Goal: Task Accomplishment & Management: Manage account settings

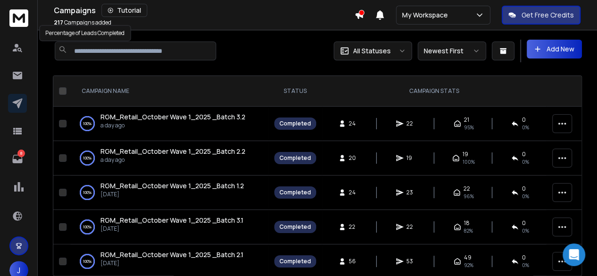
scroll to position [142, 0]
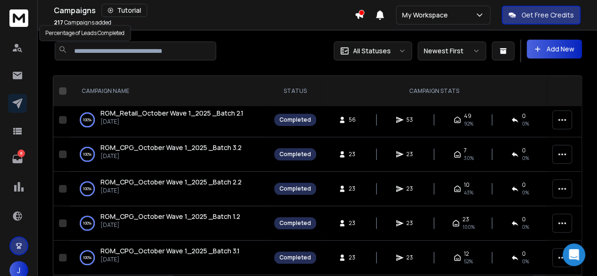
click at [559, 118] on icon "button" at bounding box center [562, 119] width 9 height 9
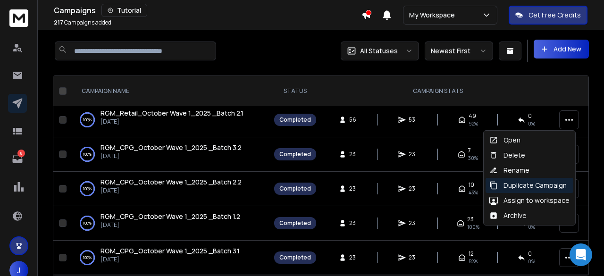
click at [520, 187] on div "Duplicate Campaign" at bounding box center [528, 185] width 77 height 9
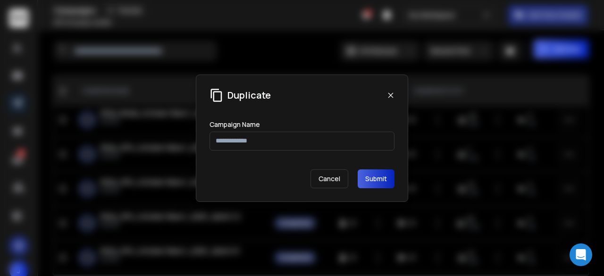
click at [327, 133] on input "text" at bounding box center [302, 141] width 185 height 19
paste input "**********"
type input "**********"
click at [379, 175] on button "Submit" at bounding box center [376, 179] width 37 height 19
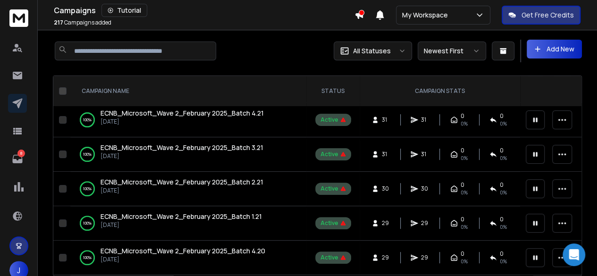
scroll to position [0, 0]
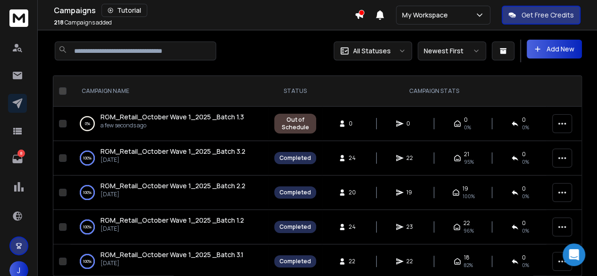
click at [179, 116] on span "RGM_Retail_October Wave 1_2025 _Batch 1.3" at bounding box center [173, 116] width 144 height 9
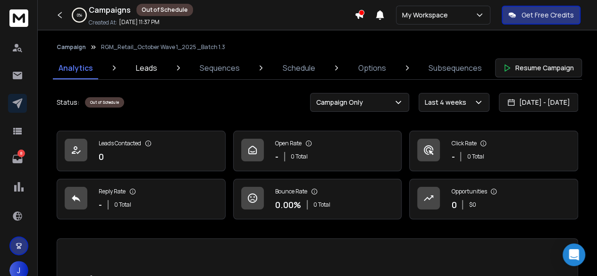
click at [147, 65] on p "Leads" at bounding box center [146, 67] width 21 height 11
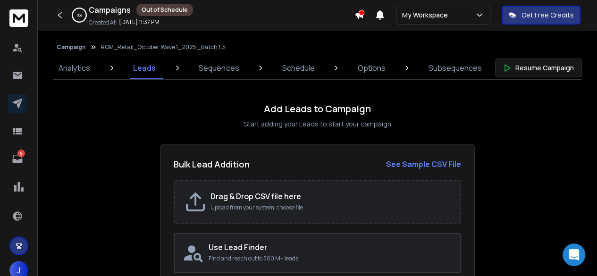
click at [254, 205] on p "Upload from your system, choose file" at bounding box center [331, 208] width 240 height 8
type input "**********"
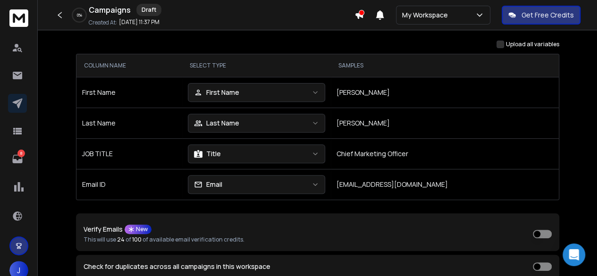
scroll to position [189, 0]
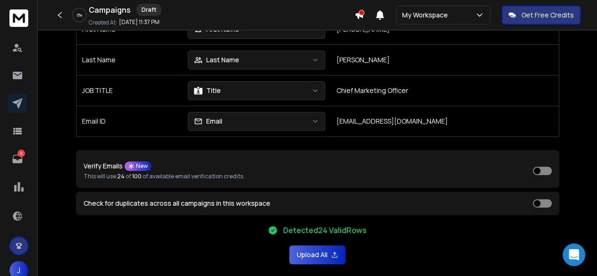
click at [325, 255] on button "Upload All" at bounding box center [317, 255] width 56 height 19
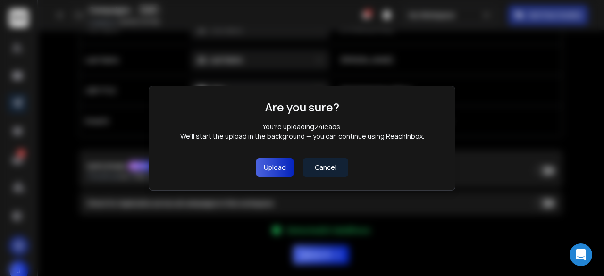
click at [281, 174] on button "Upload" at bounding box center [274, 167] width 37 height 19
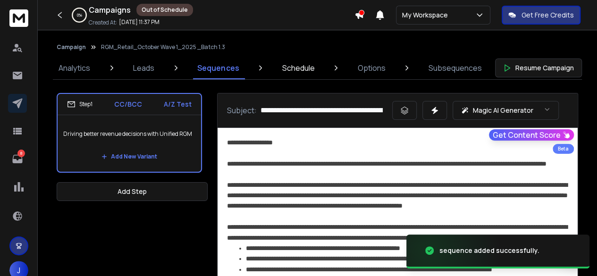
click at [304, 68] on p "Schedule" at bounding box center [298, 67] width 33 height 11
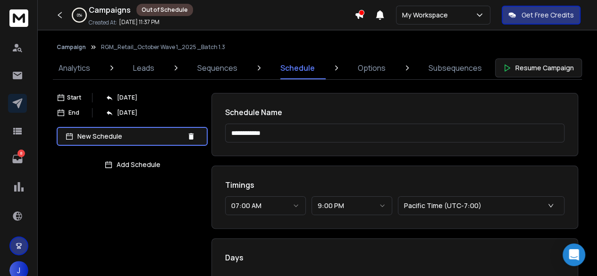
click at [137, 99] on p "Wed Oct 08 2025" at bounding box center [127, 98] width 20 height 8
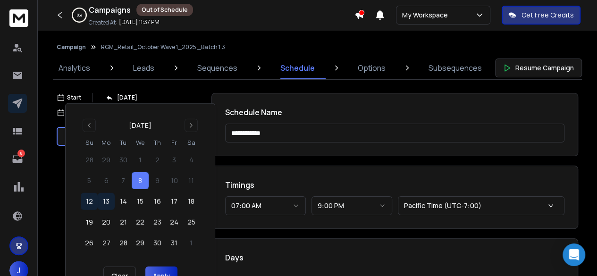
click at [110, 201] on button "13" at bounding box center [106, 201] width 17 height 17
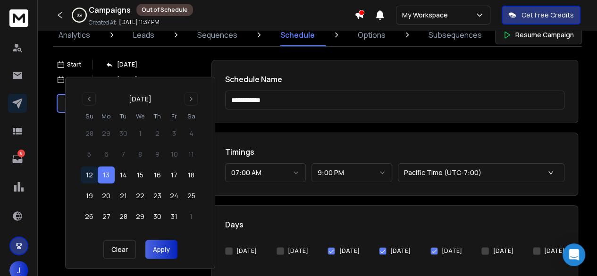
scroll to position [47, 0]
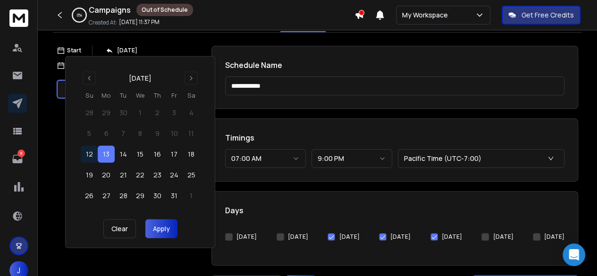
click at [164, 231] on button "Apply" at bounding box center [161, 229] width 32 height 19
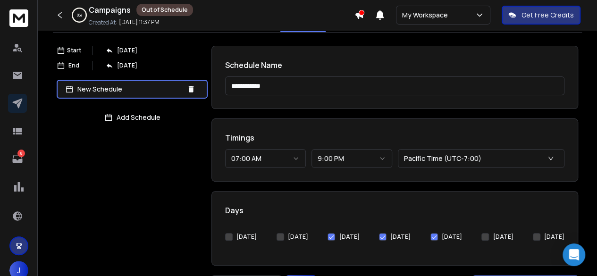
click at [134, 68] on p "Fri Oct 10 2025" at bounding box center [127, 66] width 20 height 8
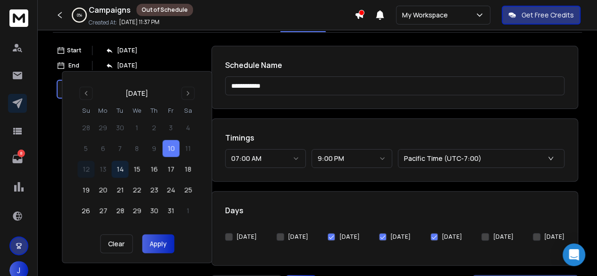
click at [118, 170] on button "14" at bounding box center [119, 169] width 17 height 17
click at [161, 246] on button "Apply" at bounding box center [158, 244] width 32 height 19
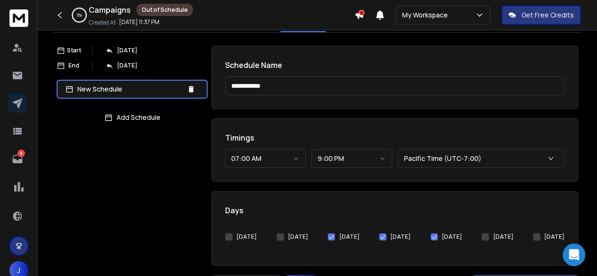
click at [135, 49] on p "Mon Oct 13 2025" at bounding box center [127, 51] width 20 height 8
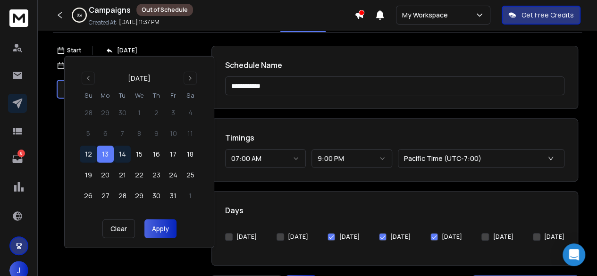
click at [123, 153] on button "14" at bounding box center [122, 154] width 17 height 17
click at [166, 231] on button "Apply" at bounding box center [160, 229] width 32 height 19
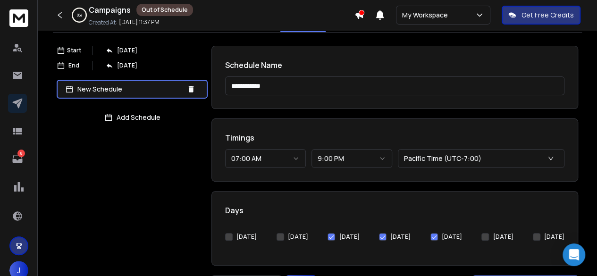
click at [137, 62] on p "Tue Oct 14 2025" at bounding box center [127, 66] width 20 height 8
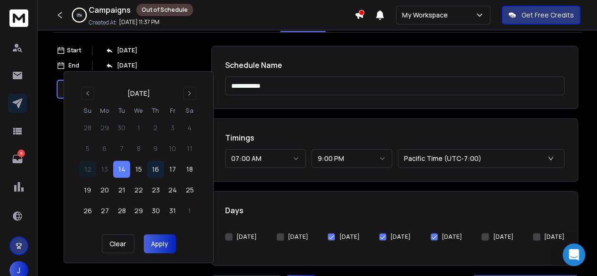
click at [155, 170] on button "16" at bounding box center [155, 169] width 17 height 17
click at [159, 243] on button "Apply" at bounding box center [160, 244] width 32 height 19
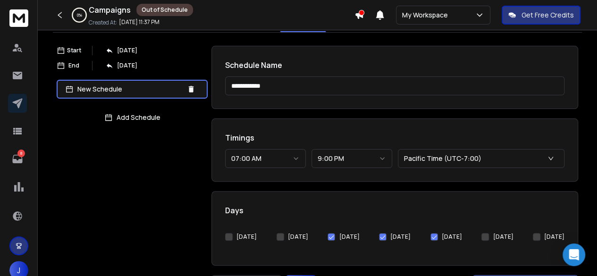
click at [328, 238] on button "Wednesday" at bounding box center [332, 237] width 8 height 8
click at [277, 238] on button "Tuesday" at bounding box center [281, 237] width 8 height 8
click at [387, 238] on button "Thursday" at bounding box center [383, 237] width 8 height 8
click at [438, 236] on button "Friday" at bounding box center [435, 237] width 8 height 8
click at [331, 236] on button "Wednesday" at bounding box center [332, 237] width 8 height 8
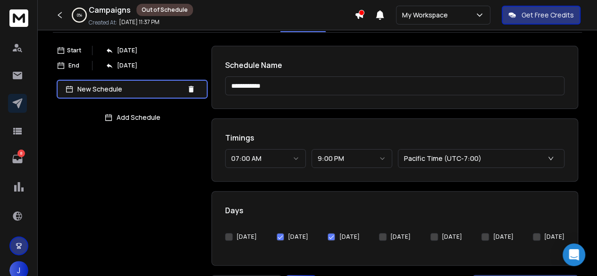
click at [137, 66] on p "Thu Oct 16 2025" at bounding box center [127, 66] width 20 height 8
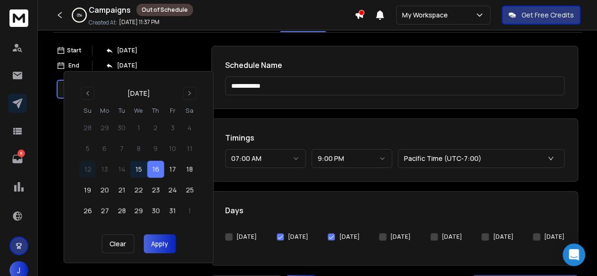
click at [139, 168] on button "15" at bounding box center [138, 169] width 17 height 17
click at [151, 248] on button "Apply" at bounding box center [160, 244] width 32 height 19
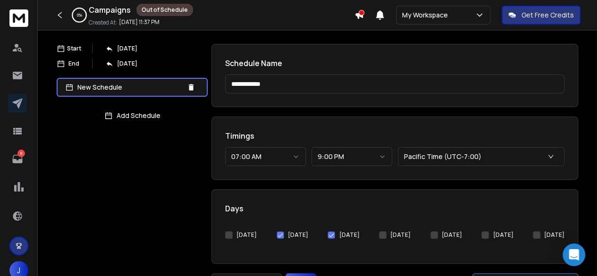
scroll to position [77, 0]
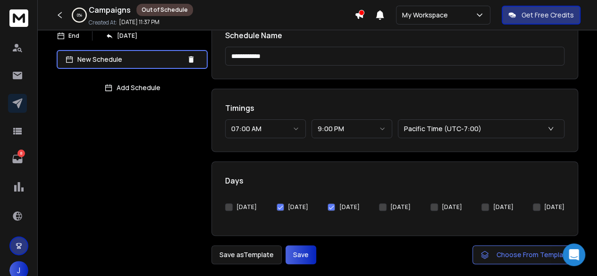
click at [290, 255] on button "Save" at bounding box center [301, 255] width 31 height 19
click at [290, 263] on div "**********" at bounding box center [317, 140] width 529 height 256
click at [309, 246] on button "Save" at bounding box center [301, 255] width 31 height 19
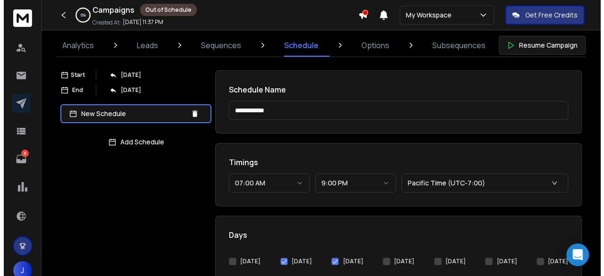
scroll to position [0, 0]
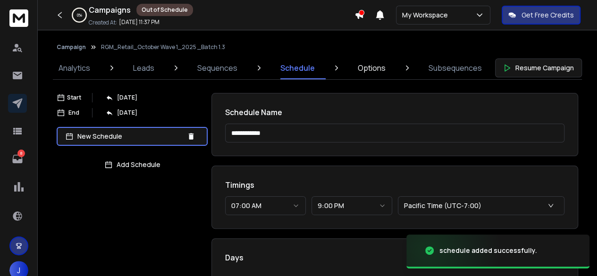
click at [372, 76] on link "Options" at bounding box center [371, 68] width 39 height 23
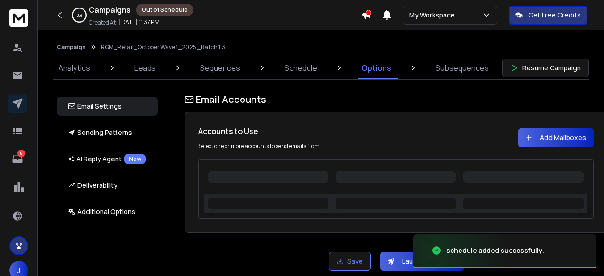
click at [518, 141] on button "Add Mailboxes" at bounding box center [556, 137] width 76 height 19
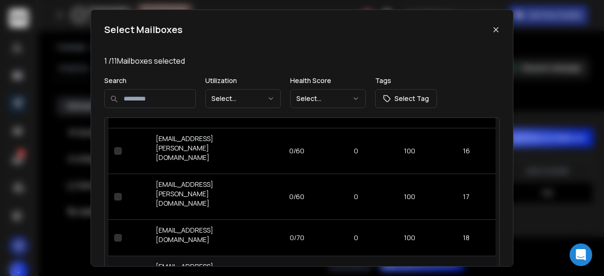
scroll to position [94, 0]
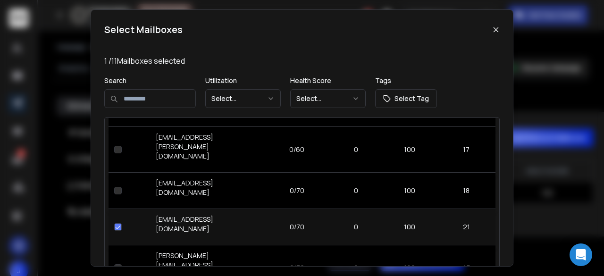
click at [114, 223] on button "button" at bounding box center [118, 227] width 8 height 8
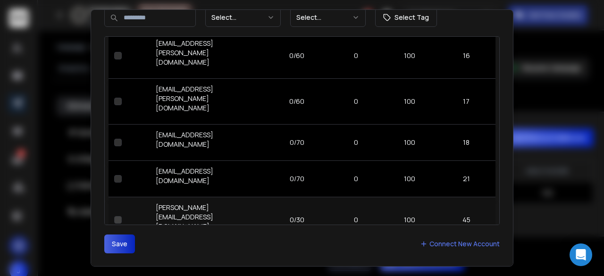
scroll to position [47, 0]
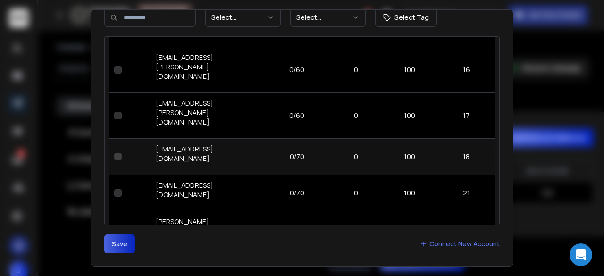
click at [116, 153] on button "button" at bounding box center [118, 157] width 8 height 8
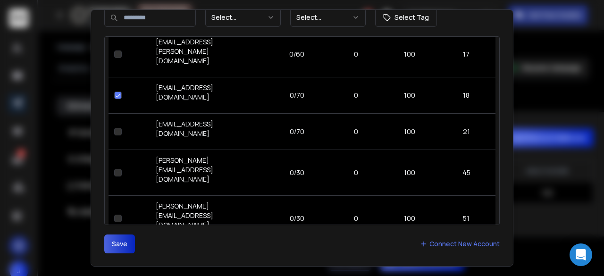
scroll to position [178, 0]
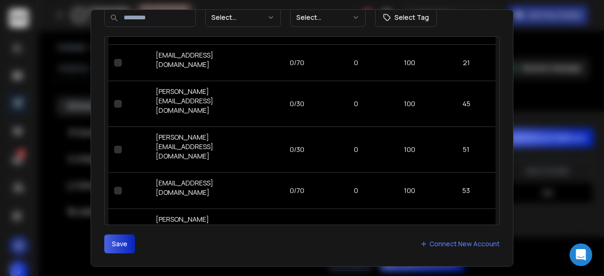
click at [132, 242] on button "Save" at bounding box center [119, 244] width 31 height 19
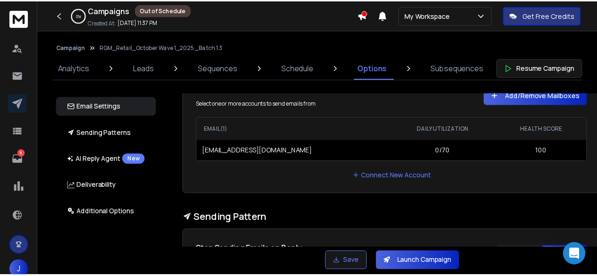
scroll to position [0, 0]
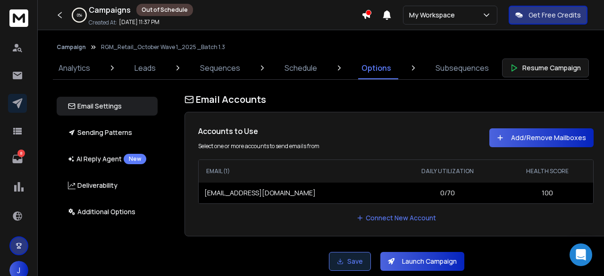
click at [348, 265] on button "Save" at bounding box center [350, 261] width 42 height 19
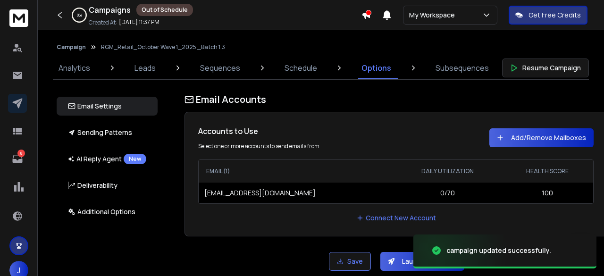
click at [71, 48] on button "Campaign" at bounding box center [71, 47] width 29 height 8
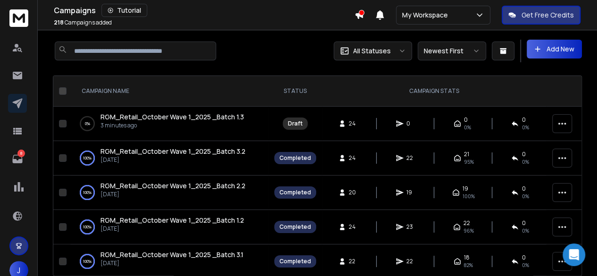
click at [559, 121] on icon "button" at bounding box center [562, 123] width 9 height 9
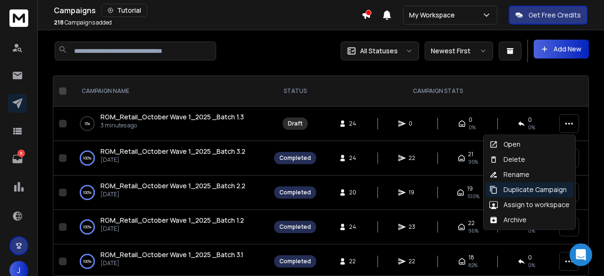
click at [500, 187] on div "Duplicate Campaign" at bounding box center [528, 189] width 77 height 9
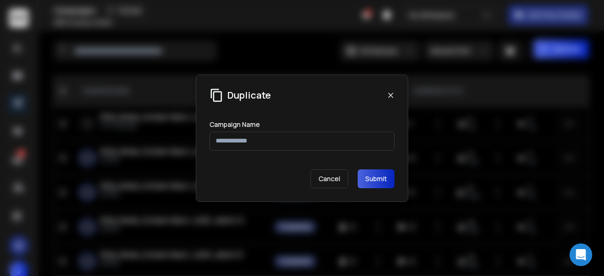
click at [292, 138] on input "text" at bounding box center [302, 141] width 185 height 19
paste input "**********"
type input "**********"
click at [384, 174] on button "Submit" at bounding box center [376, 179] width 37 height 19
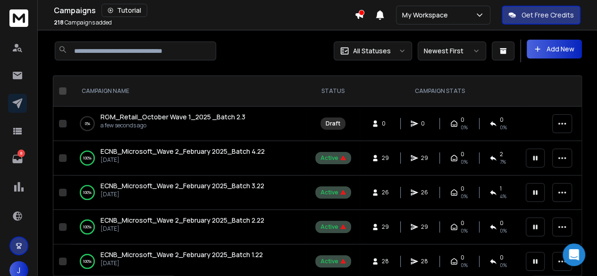
click at [198, 121] on div "RGM_Retail_October Wave 1_2025 _Batch 2.3 a few seconds ago" at bounding box center [173, 123] width 145 height 23
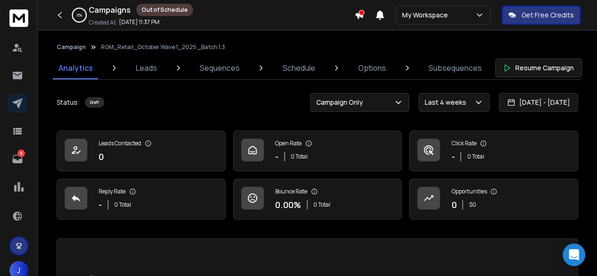
click at [61, 50] on button "Campaign" at bounding box center [71, 47] width 29 height 8
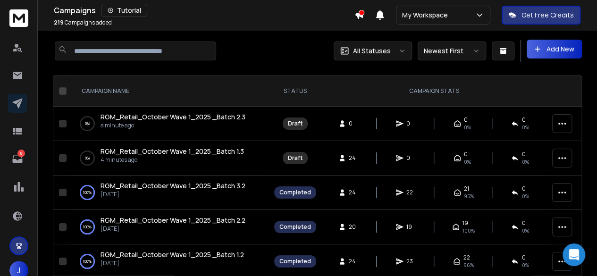
click at [235, 118] on span "RGM_Retail_October Wave 1_2025 _Batch 2.3" at bounding box center [173, 116] width 145 height 9
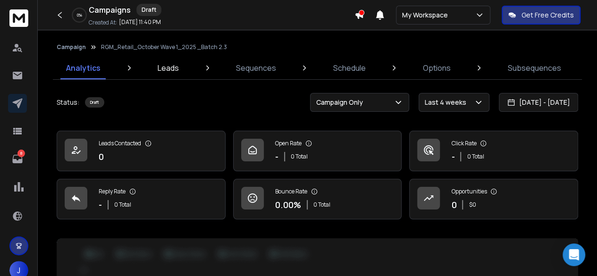
click at [178, 66] on p "Leads" at bounding box center [168, 67] width 21 height 11
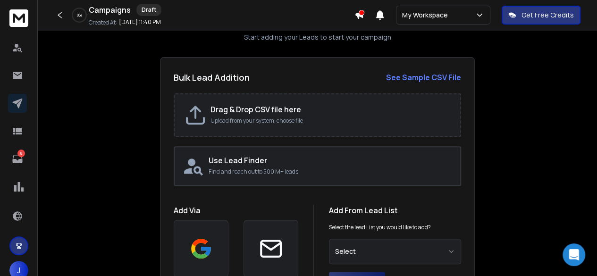
scroll to position [94, 0]
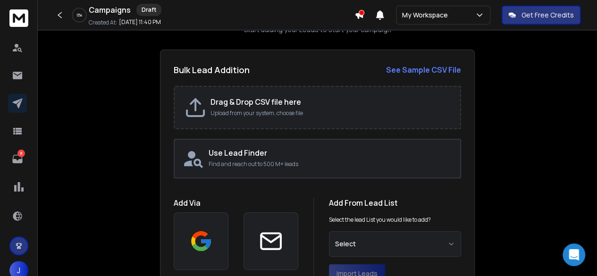
click at [263, 104] on h2 "Drag & Drop CSV file here" at bounding box center [331, 101] width 240 height 11
type input "**********"
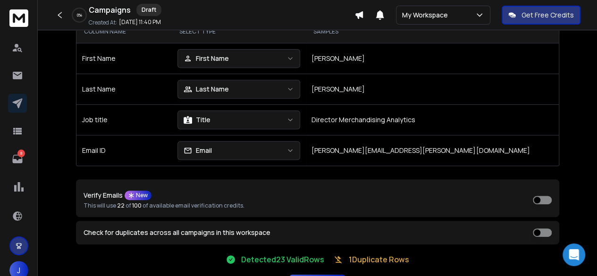
scroll to position [189, 0]
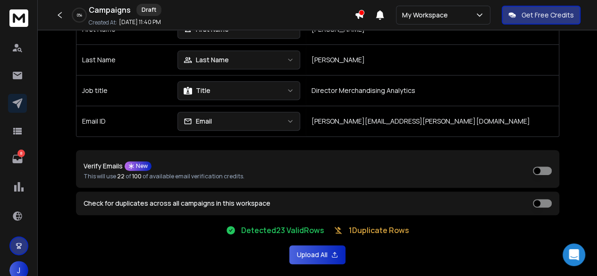
click at [331, 254] on button "Upload All" at bounding box center [317, 255] width 56 height 19
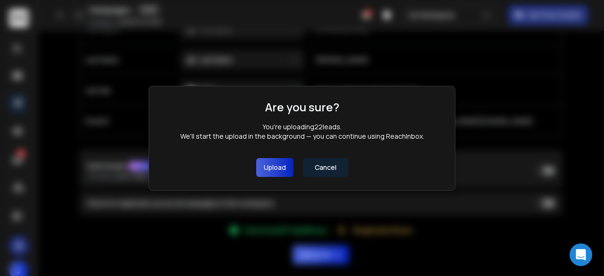
click at [283, 172] on button "Upload" at bounding box center [274, 167] width 37 height 19
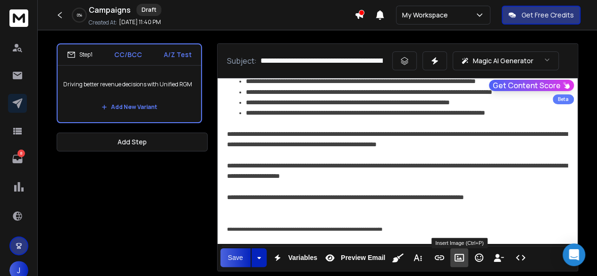
scroll to position [57, 0]
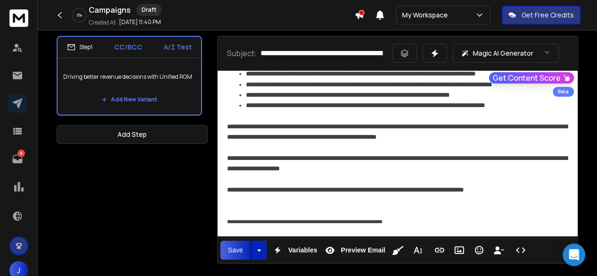
click at [252, 250] on div "button" at bounding box center [259, 250] width 15 height 19
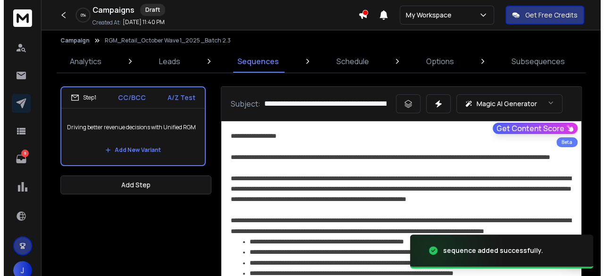
scroll to position [0, 0]
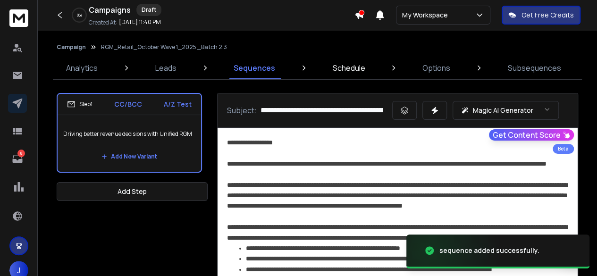
click at [353, 68] on p "Schedule" at bounding box center [349, 67] width 33 height 11
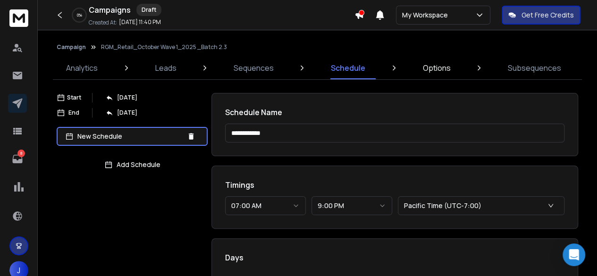
click at [425, 66] on p "Options" at bounding box center [437, 67] width 28 height 11
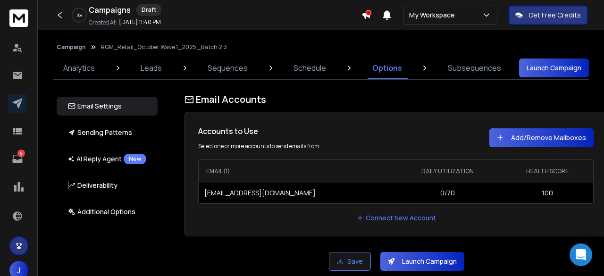
click at [534, 138] on button "Add/Remove Mailboxes" at bounding box center [542, 137] width 104 height 19
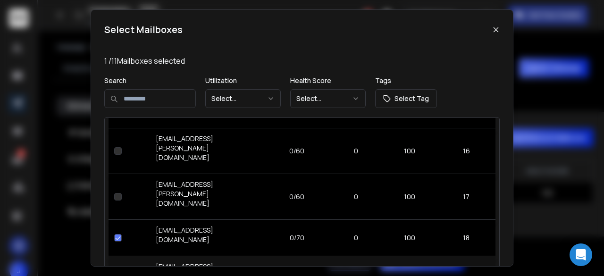
scroll to position [94, 0]
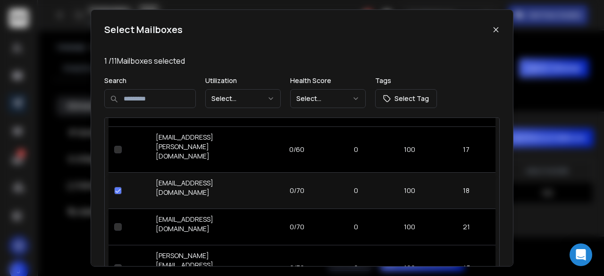
click at [118, 187] on button "button" at bounding box center [118, 191] width 8 height 8
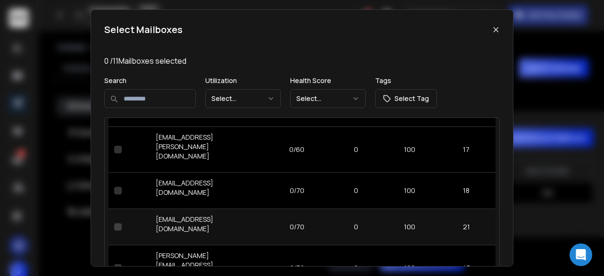
click at [116, 223] on button "button" at bounding box center [118, 227] width 8 height 8
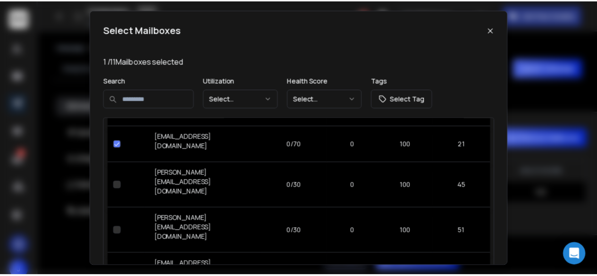
scroll to position [81, 0]
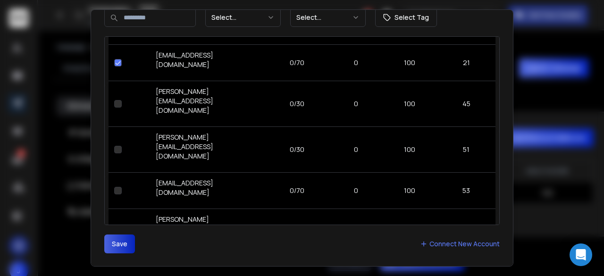
click at [123, 247] on button "Save" at bounding box center [119, 244] width 31 height 19
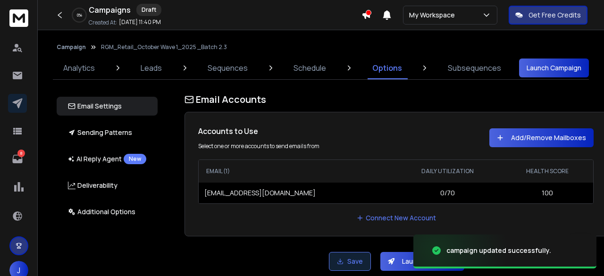
click at [353, 261] on button "Save" at bounding box center [350, 261] width 42 height 19
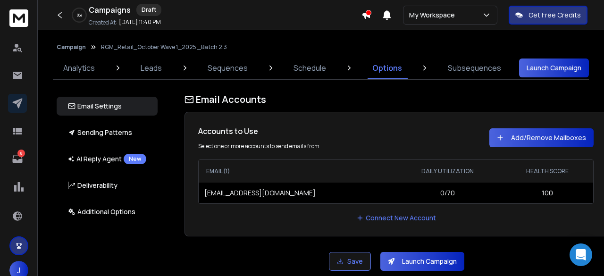
click at [70, 46] on button "Campaign" at bounding box center [71, 47] width 29 height 8
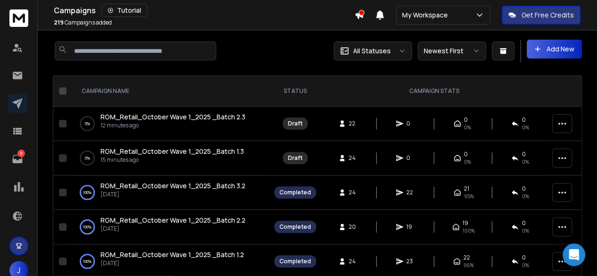
click at [558, 120] on icon "button" at bounding box center [562, 123] width 9 height 9
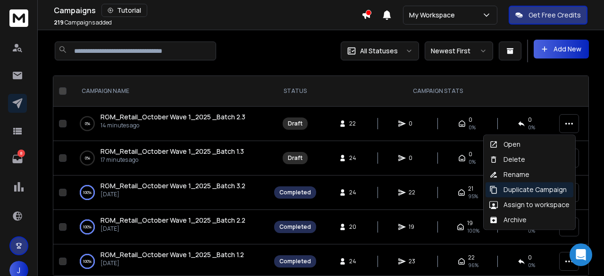
click at [523, 192] on div "Duplicate Campaign" at bounding box center [528, 189] width 77 height 9
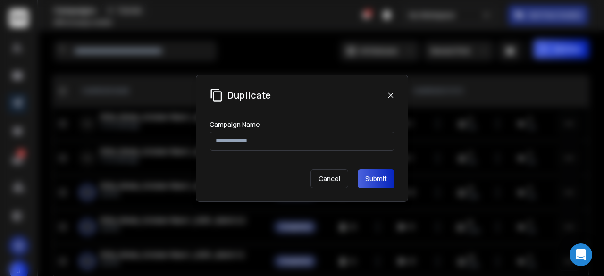
click at [283, 148] on input "text" at bounding box center [302, 141] width 185 height 19
paste input "**********"
type input "**********"
click at [378, 178] on button "Submit" at bounding box center [376, 179] width 37 height 19
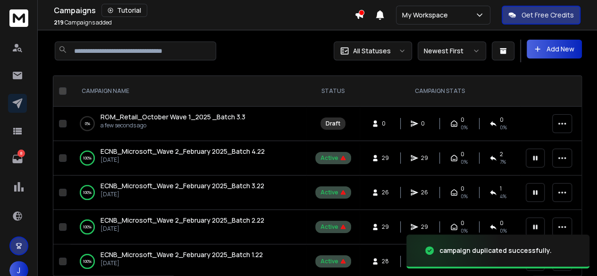
click at [209, 119] on span "RGM_Retail_October Wave 1_2025 _Batch 3.3" at bounding box center [173, 116] width 145 height 9
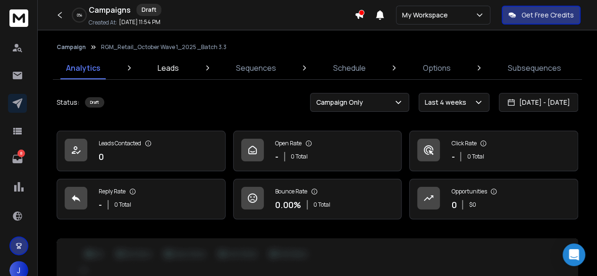
click at [178, 69] on link "Leads" at bounding box center [168, 68] width 33 height 23
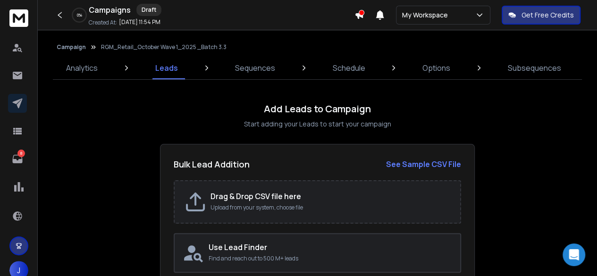
click at [283, 192] on h2 "Drag & Drop CSV file here" at bounding box center [331, 196] width 240 height 11
type input "**********"
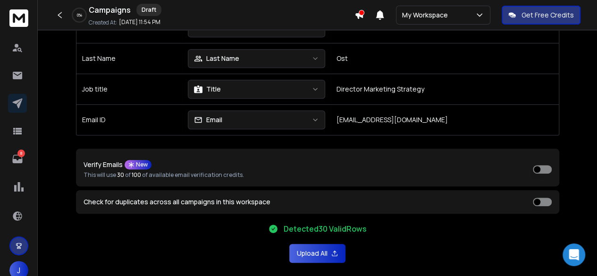
scroll to position [191, 0]
click at [328, 254] on button "Upload All" at bounding box center [317, 253] width 56 height 19
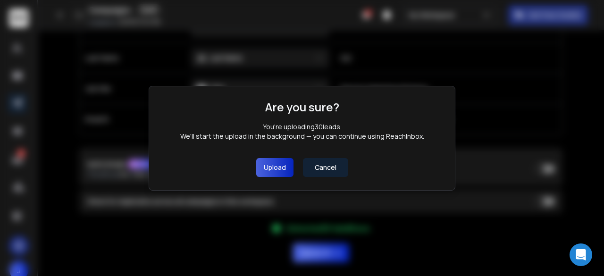
click at [283, 168] on button "Upload" at bounding box center [274, 167] width 37 height 19
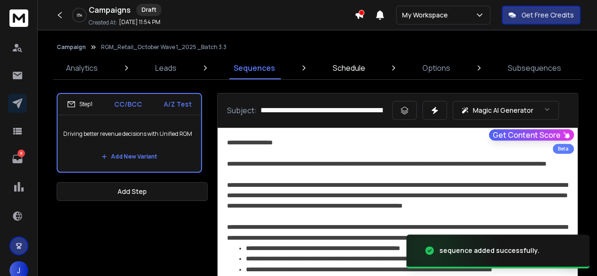
click at [362, 67] on p "Schedule" at bounding box center [349, 67] width 33 height 11
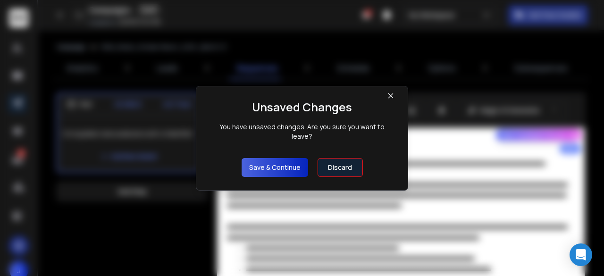
click at [275, 160] on button "Save & Continue" at bounding box center [275, 167] width 67 height 19
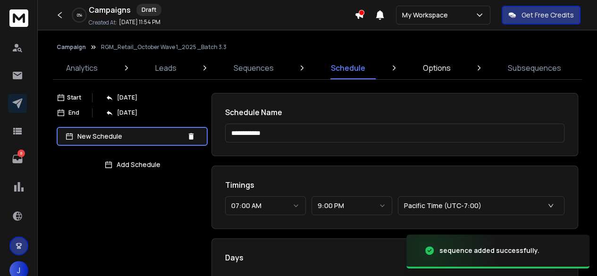
click at [439, 65] on p "Options" at bounding box center [437, 67] width 28 height 11
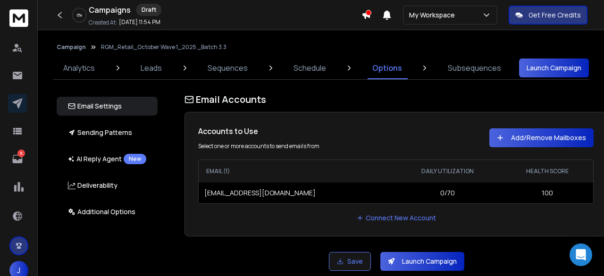
click at [504, 138] on button "Add/Remove Mailboxes" at bounding box center [542, 137] width 104 height 19
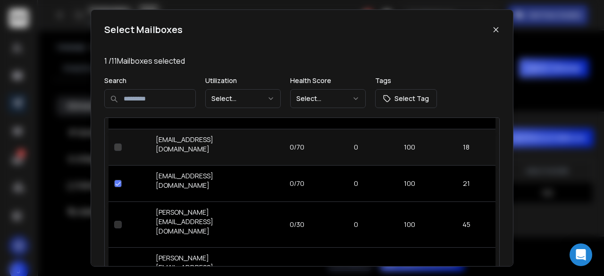
scroll to position [142, 0]
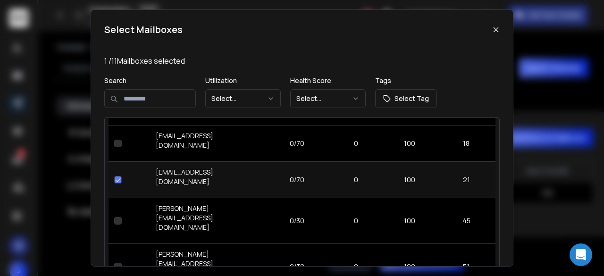
click at [117, 176] on button "button" at bounding box center [118, 180] width 8 height 8
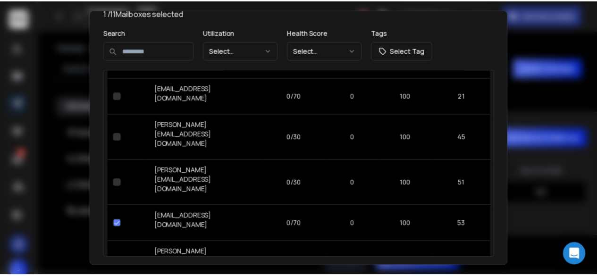
scroll to position [81, 0]
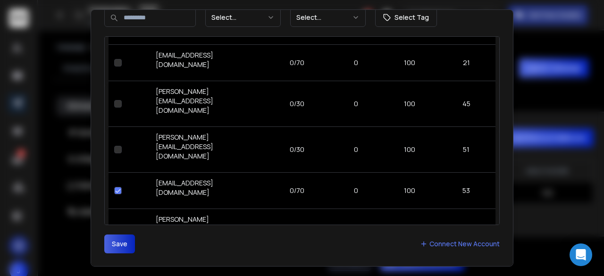
click at [131, 248] on button "Save" at bounding box center [119, 244] width 31 height 19
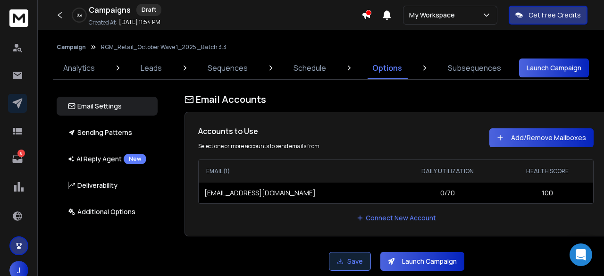
click at [337, 263] on icon "submit" at bounding box center [340, 261] width 7 height 7
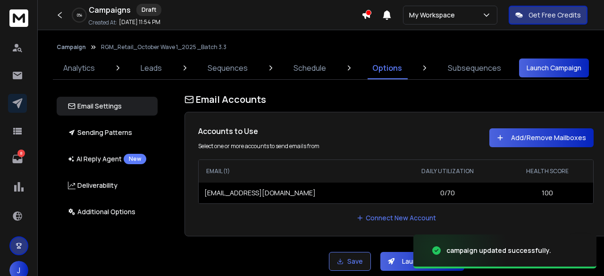
click at [76, 49] on button "Campaign" at bounding box center [71, 47] width 29 height 8
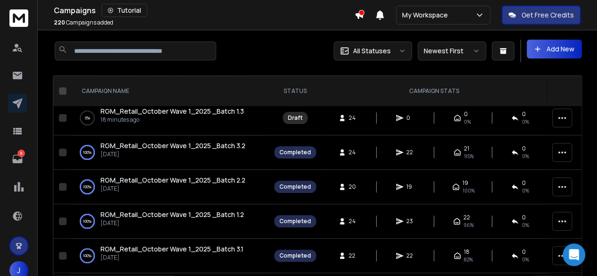
scroll to position [142, 0]
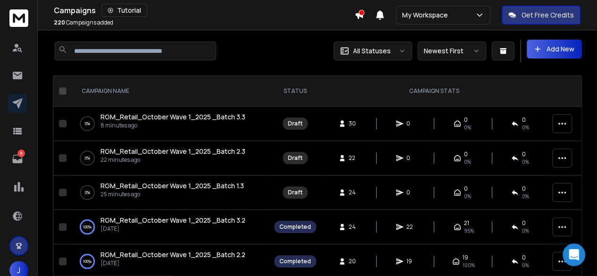
click at [156, 55] on input at bounding box center [135, 51] width 161 height 19
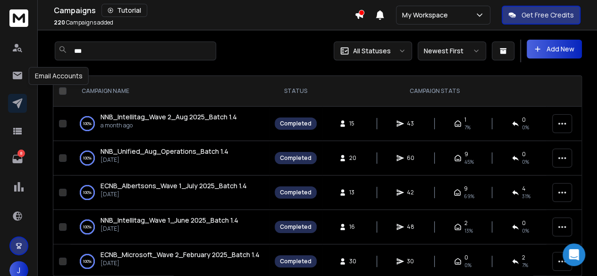
type input "***"
click at [17, 105] on icon at bounding box center [17, 104] width 10 height 10
click at [18, 75] on icon at bounding box center [17, 75] width 11 height 11
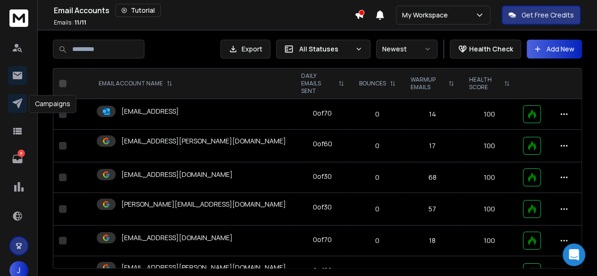
click at [19, 106] on icon at bounding box center [17, 104] width 10 height 10
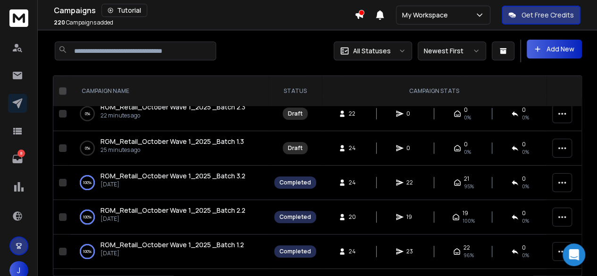
scroll to position [94, 0]
